Goal: Task Accomplishment & Management: Manage account settings

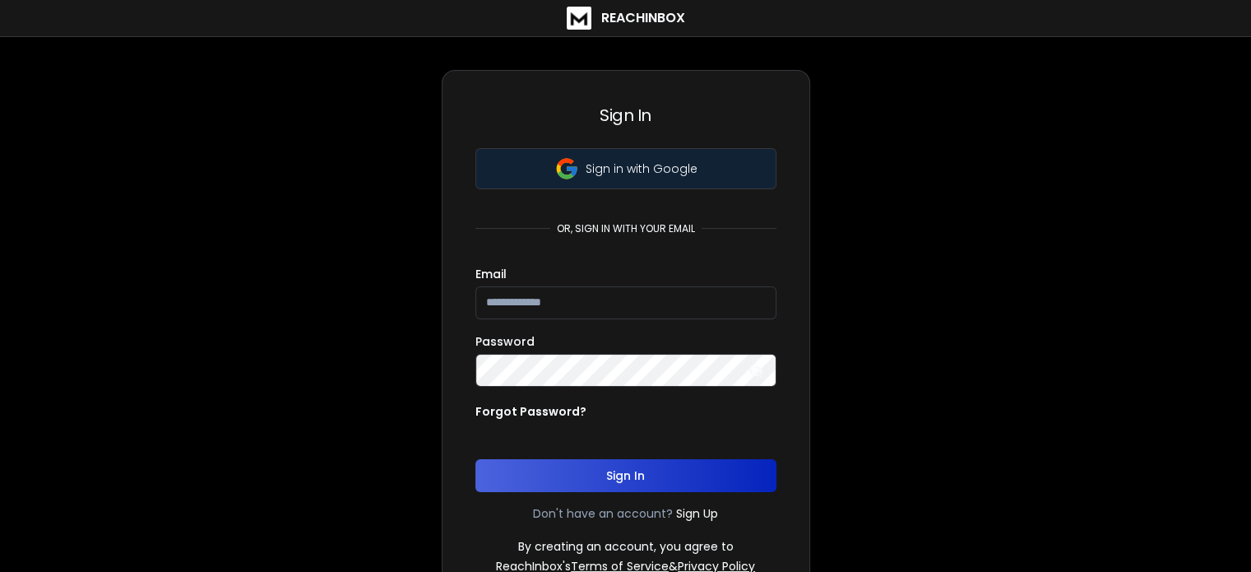
click at [628, 181] on button "Sign in with Google" at bounding box center [625, 168] width 301 height 41
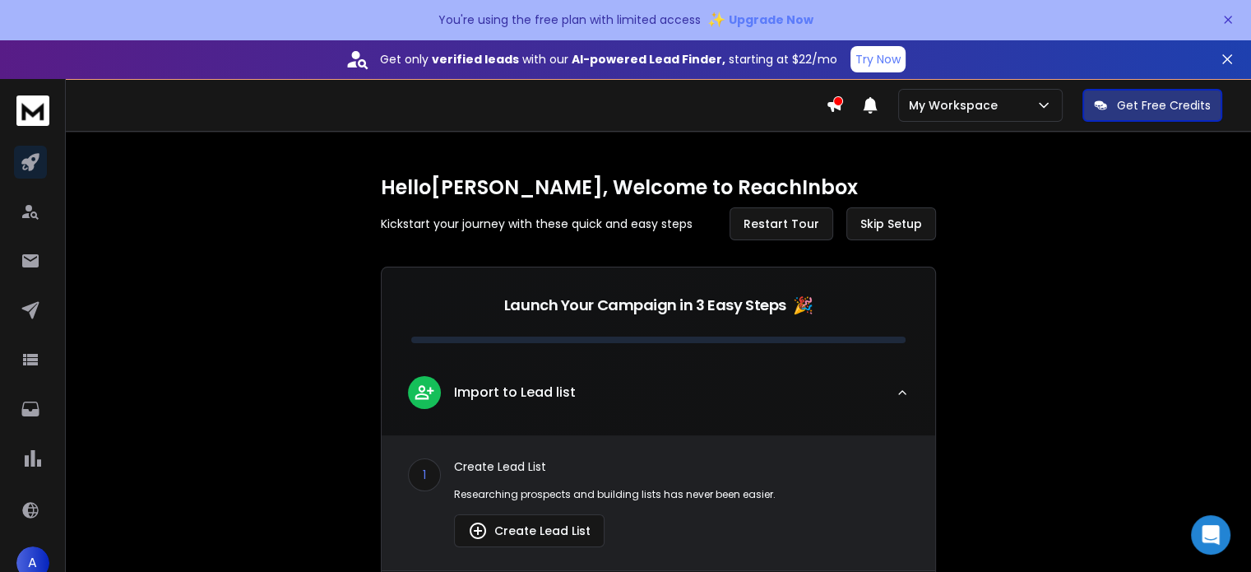
click at [1227, 22] on icon "Close notification" at bounding box center [1227, 19] width 13 height 13
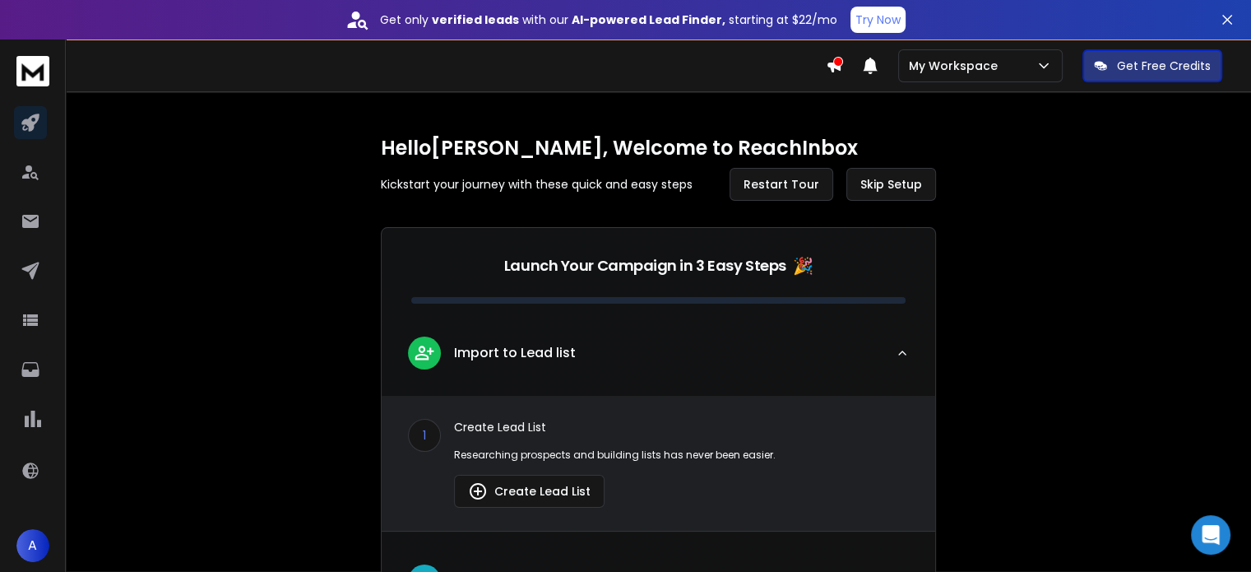
click at [1227, 22] on icon at bounding box center [1227, 19] width 15 height 15
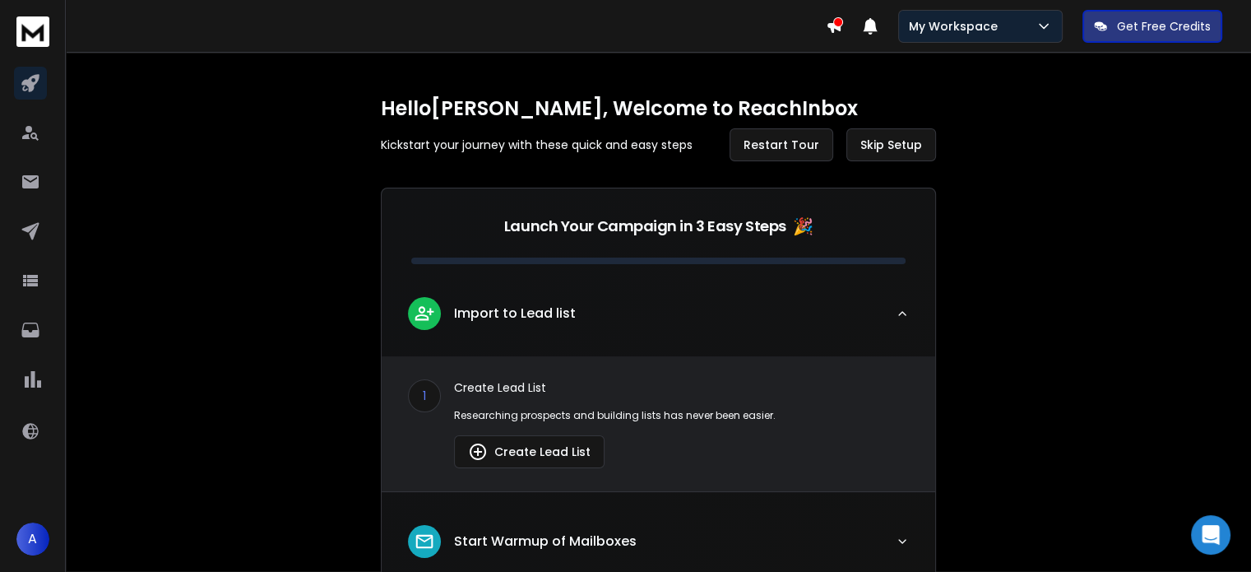
click at [1019, 18] on div "My Workspace" at bounding box center [980, 26] width 143 height 16
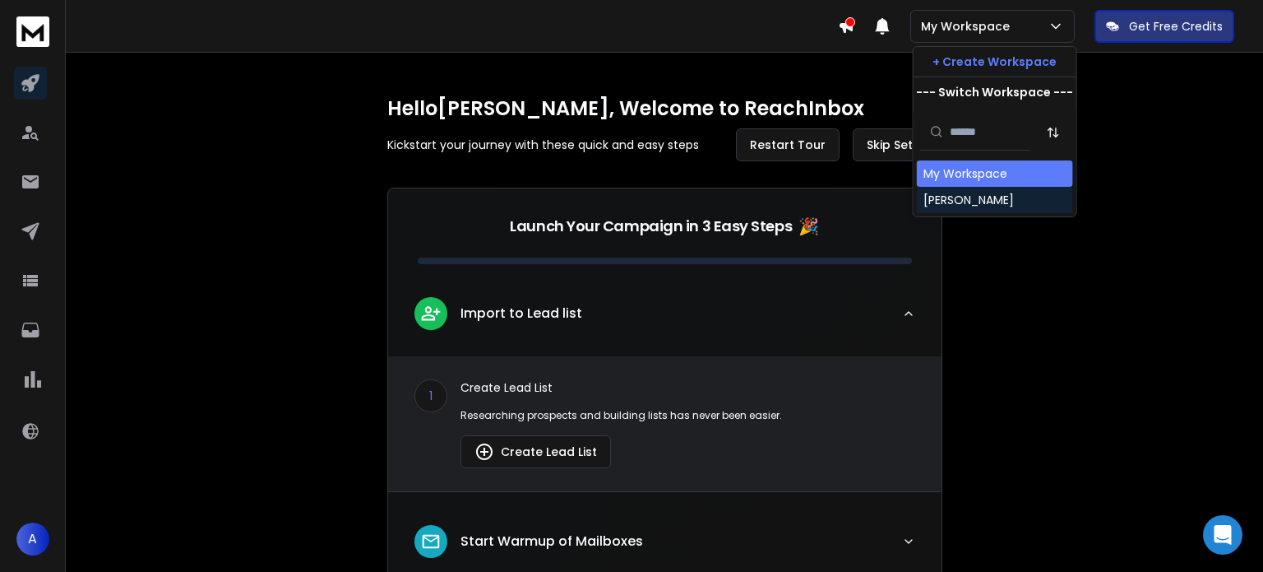
click at [1020, 203] on div "[PERSON_NAME]" at bounding box center [995, 200] width 156 height 26
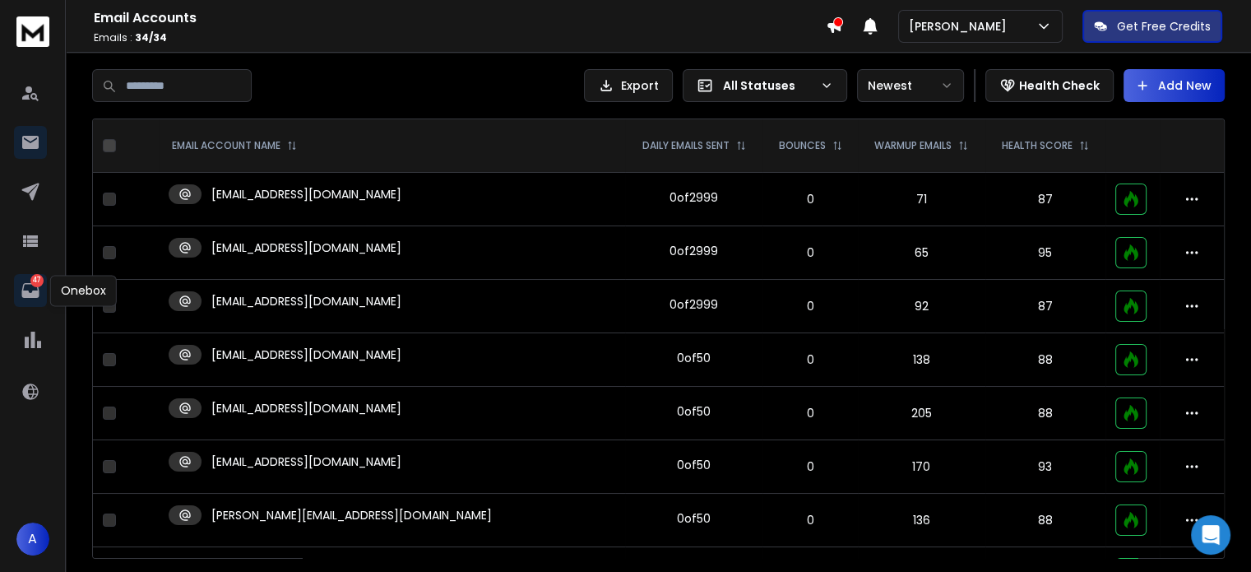
click at [37, 298] on icon at bounding box center [31, 290] width 20 height 20
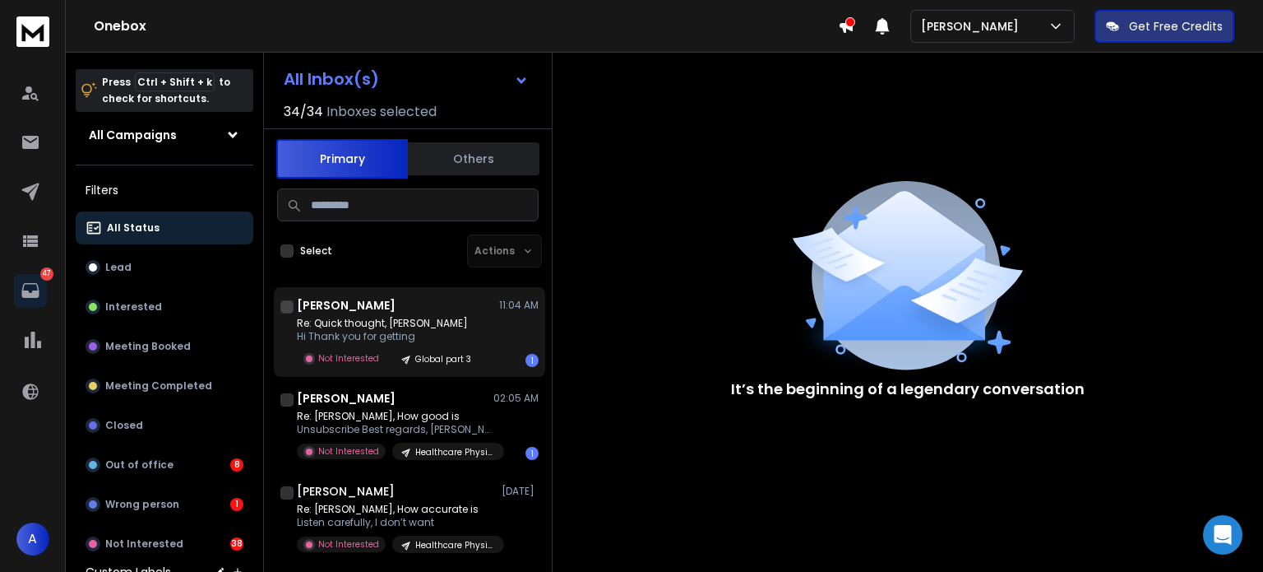
click at [321, 336] on p "Hi Thank you for getting" at bounding box center [389, 336] width 184 height 13
